Goal: Navigation & Orientation: Find specific page/section

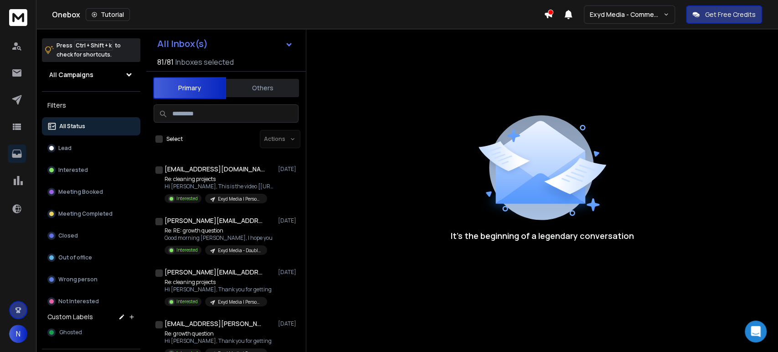
click at [252, 95] on button "Others" at bounding box center [262, 88] width 73 height 20
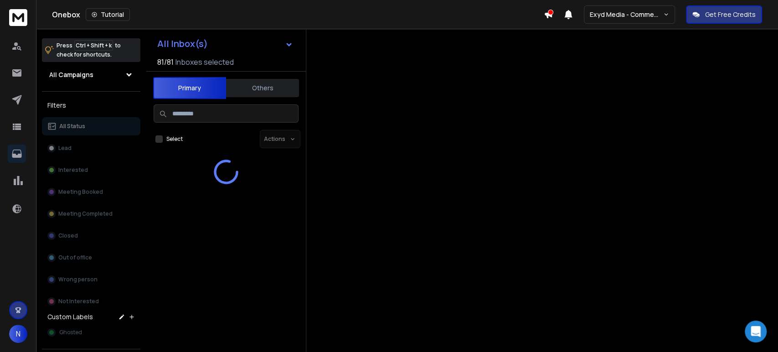
click at [186, 85] on button "Primary" at bounding box center [189, 88] width 73 height 22
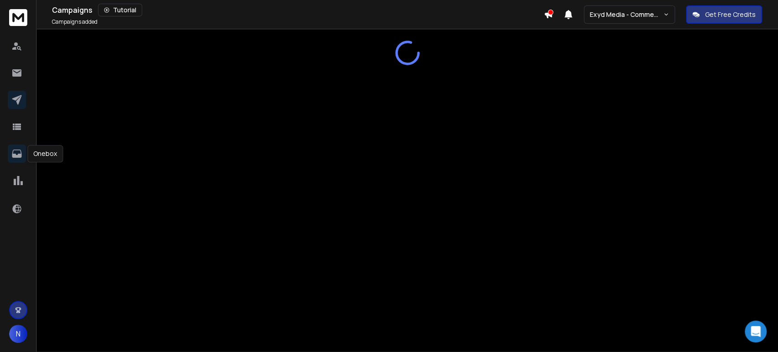
click at [13, 149] on icon at bounding box center [16, 153] width 11 height 11
